Goal: Information Seeking & Learning: Check status

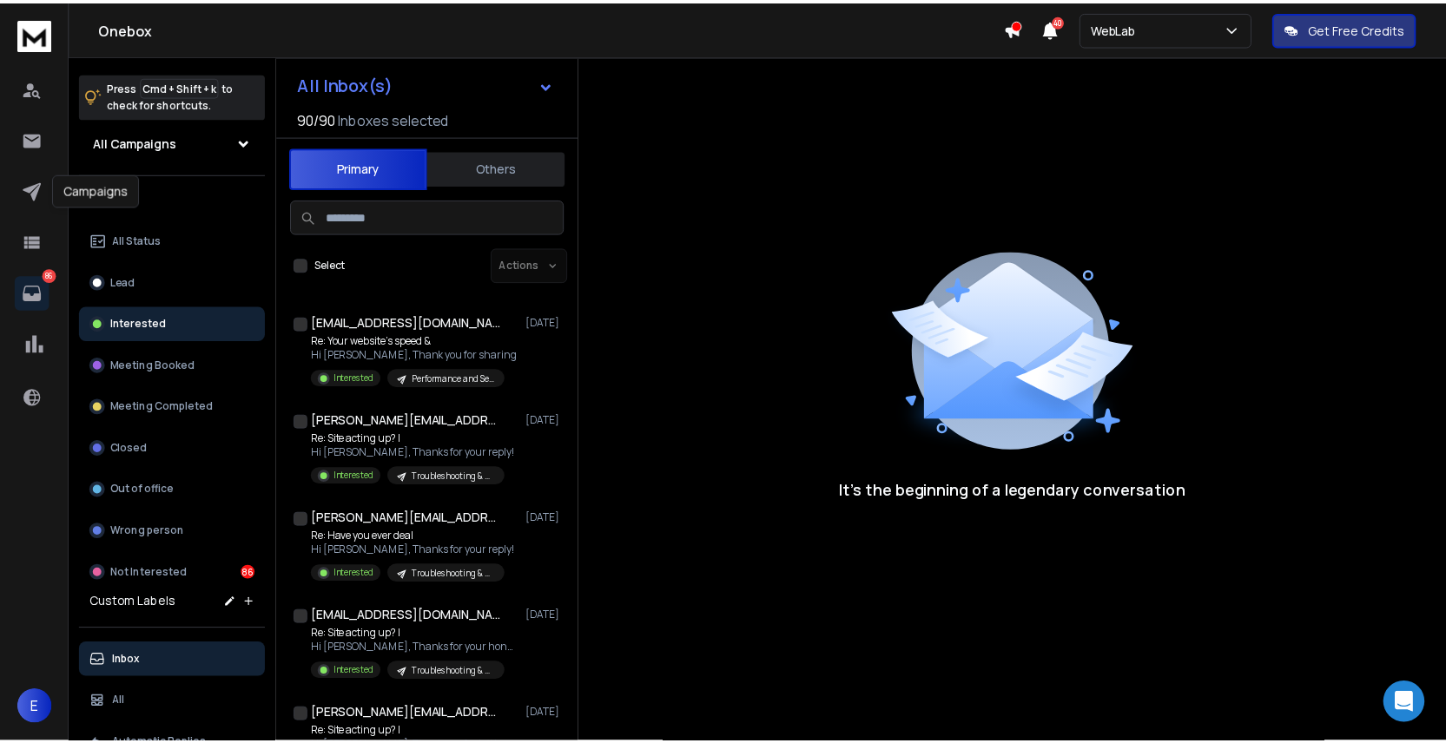
scroll to position [39, 0]
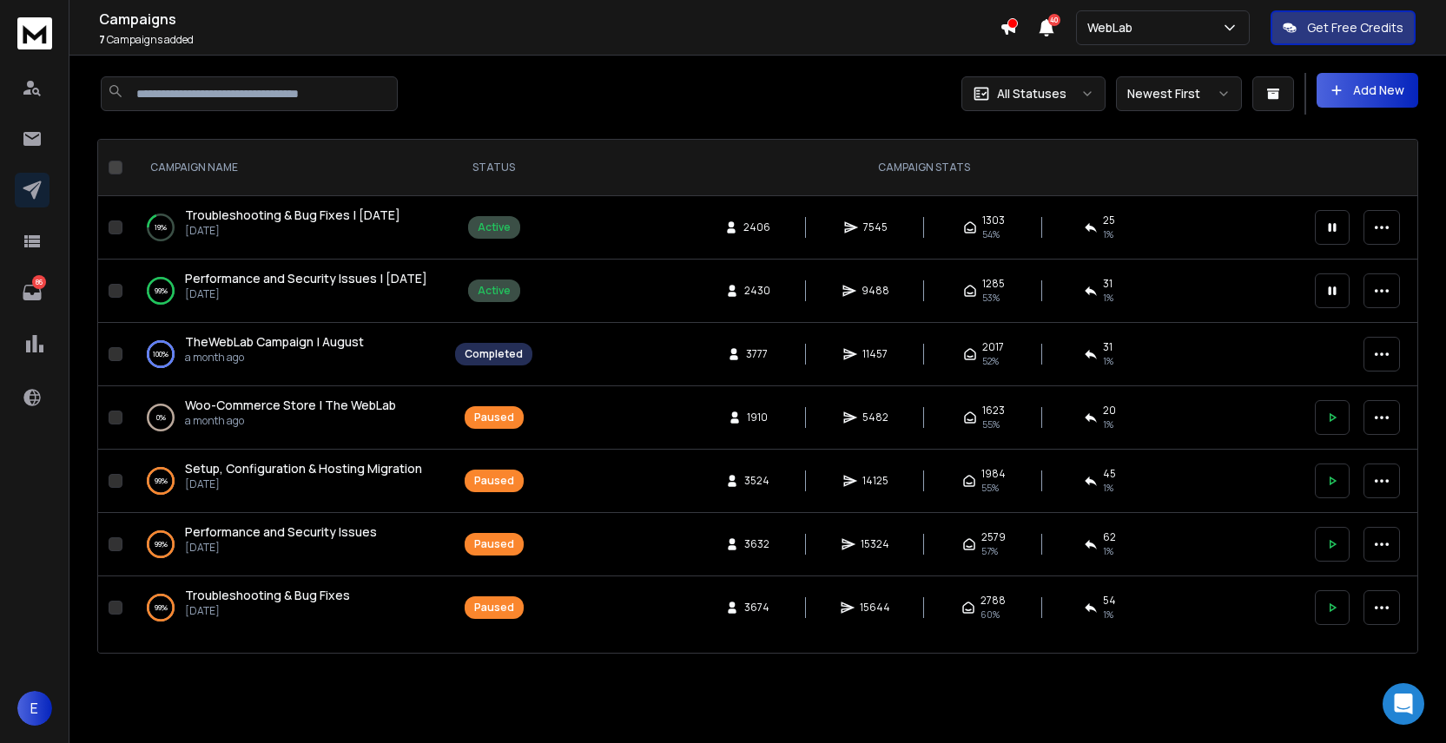
click at [302, 227] on p "[DATE]" at bounding box center [292, 231] width 215 height 14
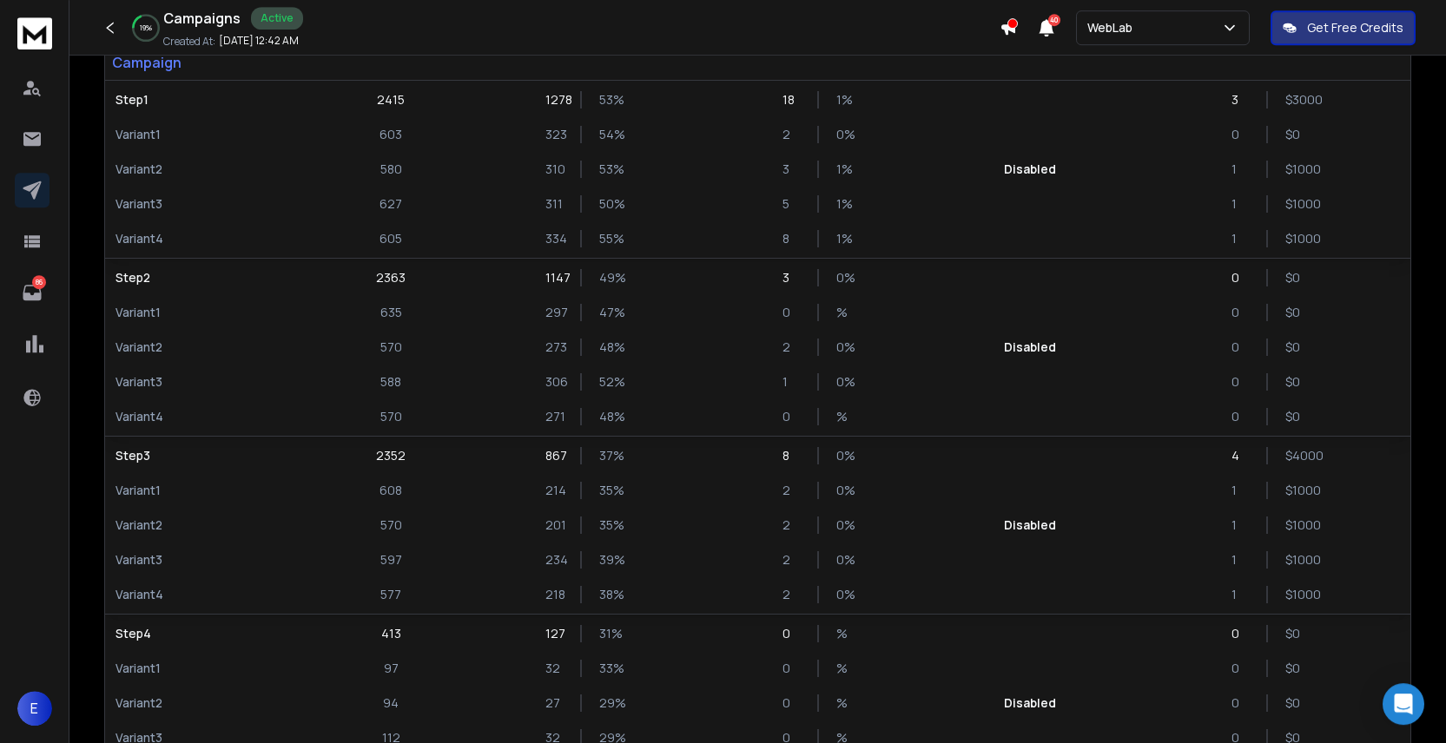
scroll to position [981, 0]
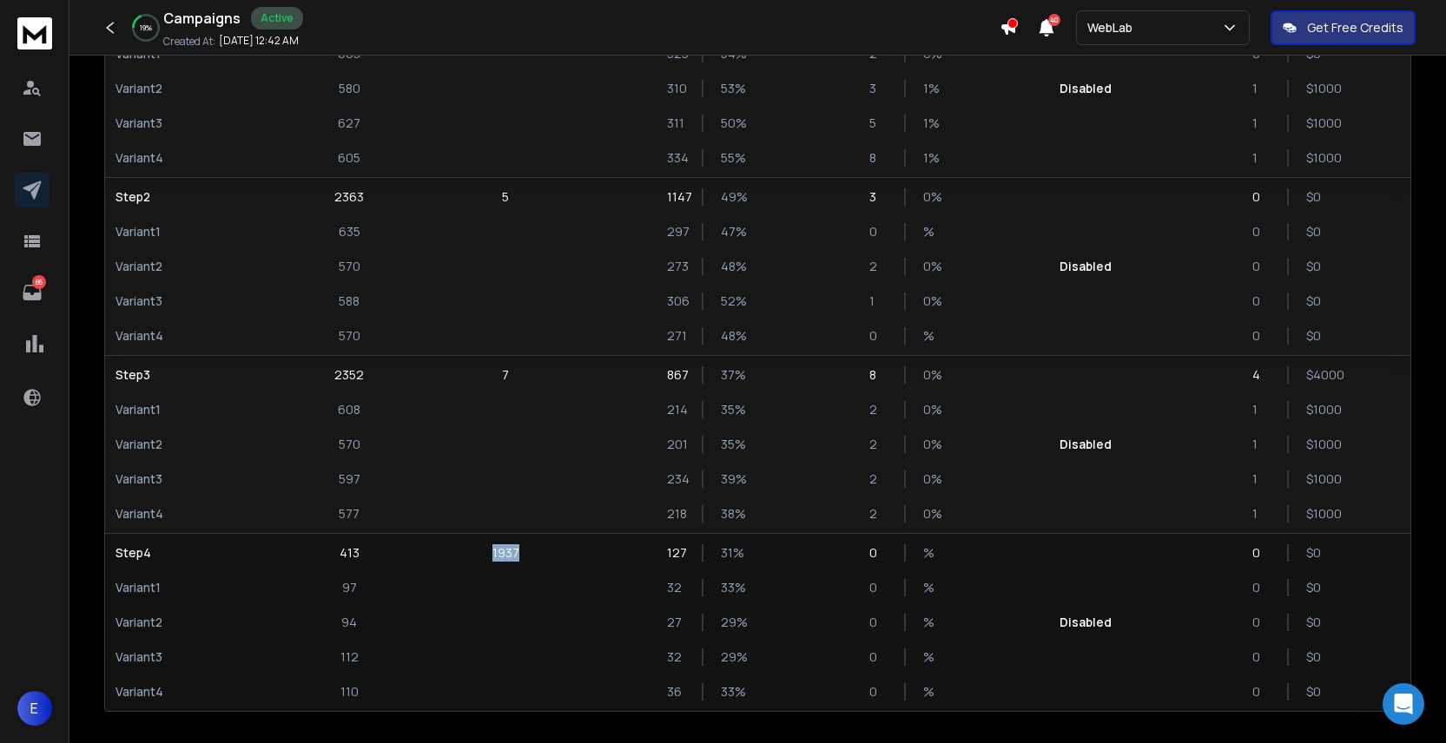
drag, startPoint x: 490, startPoint y: 556, endPoint x: 528, endPoint y: 555, distance: 38.2
click at [528, 555] on div "1937" at bounding box center [506, 553] width 170 height 17
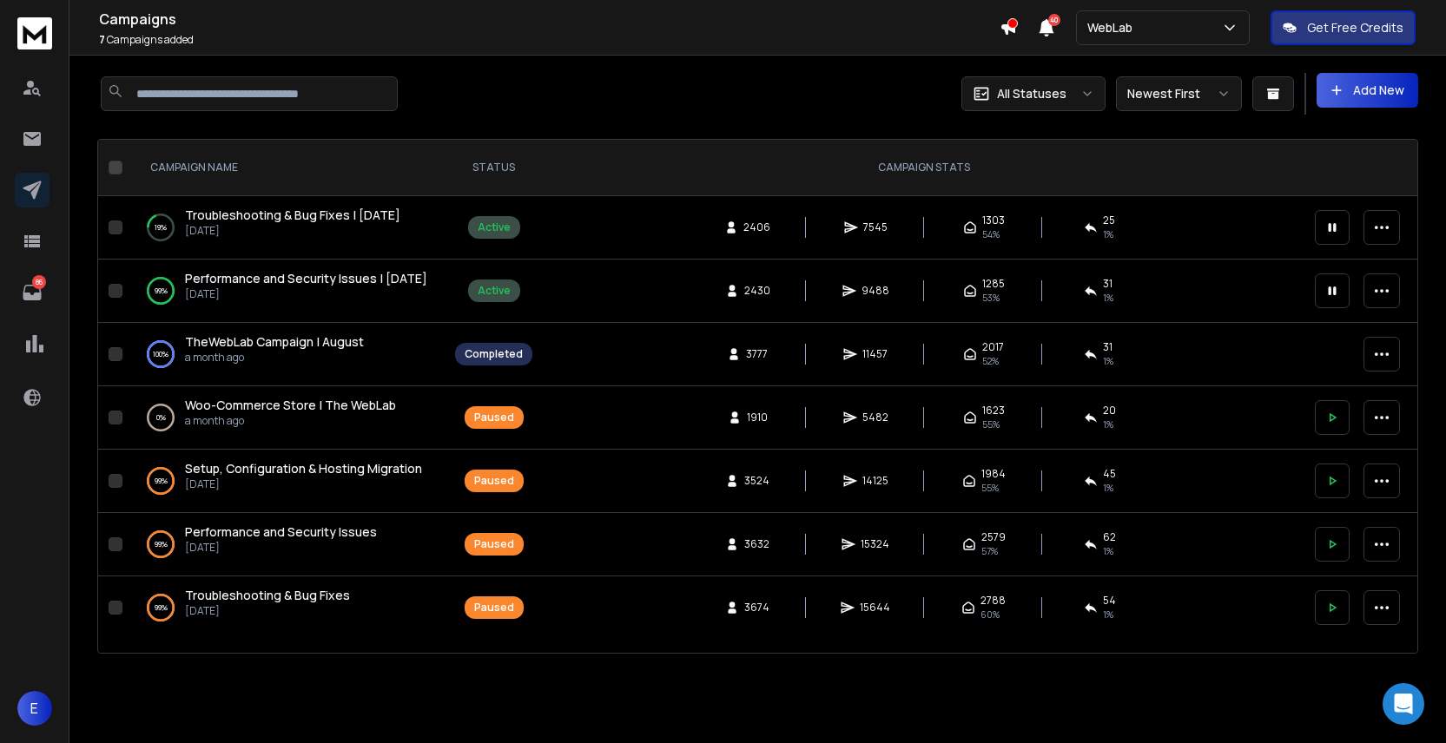
click at [336, 285] on span "Performance and Security Issues | [DATE]" at bounding box center [306, 278] width 242 height 17
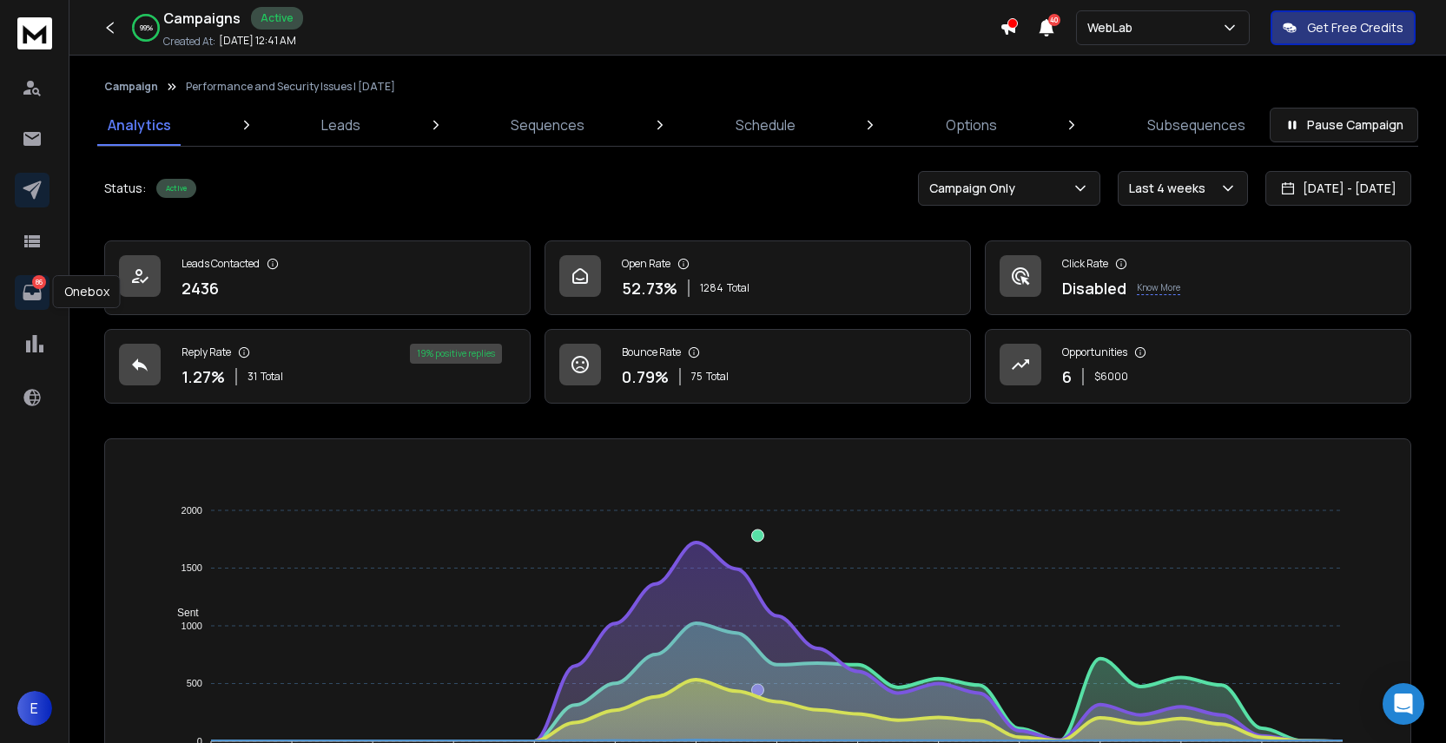
click at [33, 284] on p "86" at bounding box center [39, 282] width 14 height 14
